Goal: Task Accomplishment & Management: Use online tool/utility

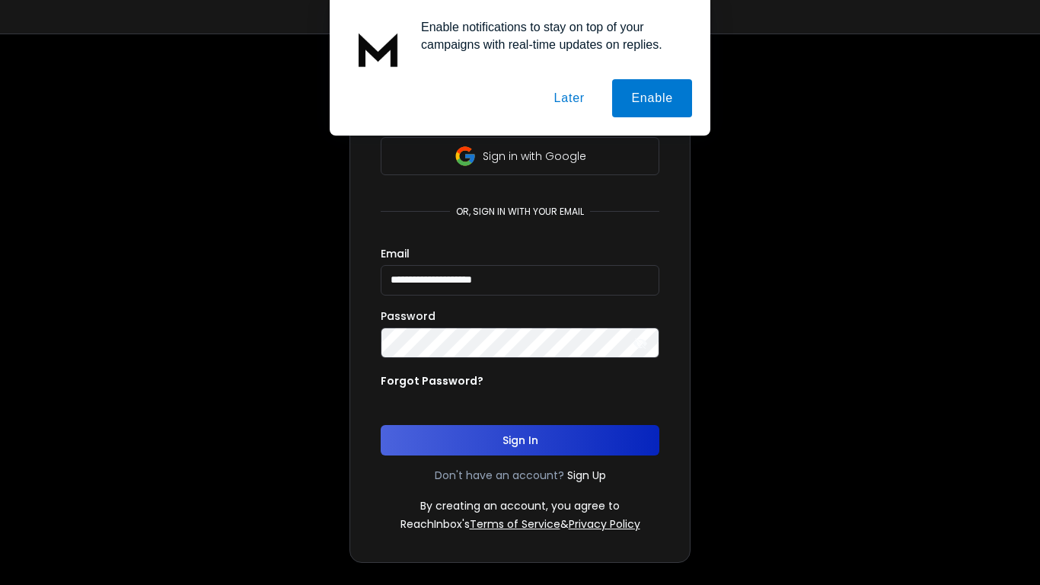
type input "**********"
click at [520, 439] on button "Sign In" at bounding box center [520, 440] width 279 height 30
